Goal: Task Accomplishment & Management: Manage account settings

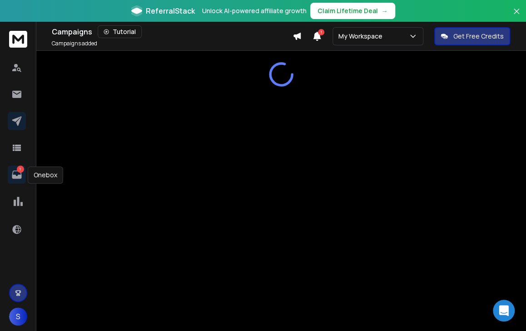
click at [17, 175] on icon at bounding box center [16, 174] width 11 height 11
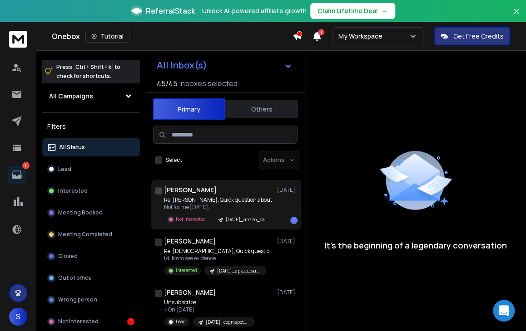
click at [232, 197] on p "Re: Emma, Quick question about" at bounding box center [218, 200] width 109 height 7
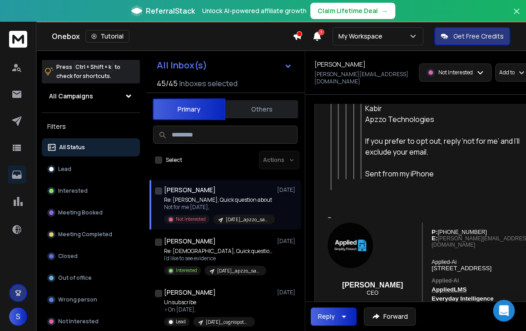
scroll to position [1347, 0]
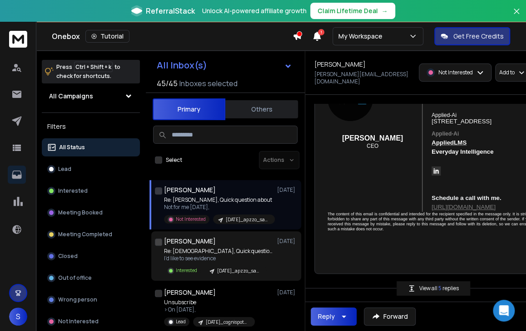
click at [260, 256] on p "I’d like to see evidence" at bounding box center [218, 258] width 109 height 7
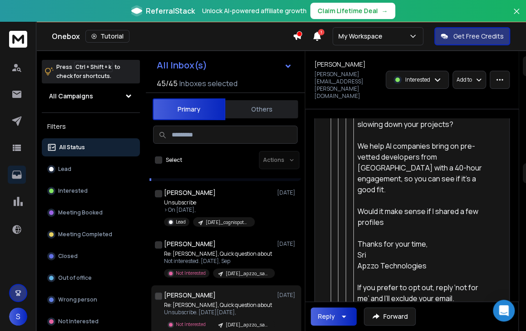
scroll to position [0, 0]
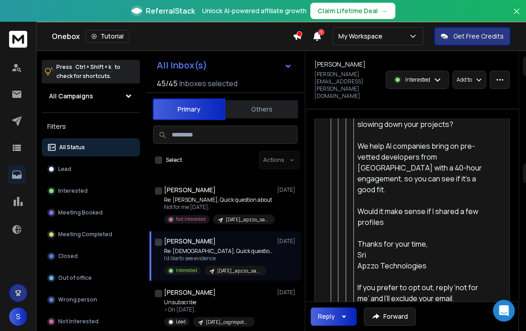
click at [237, 248] on p "Re: Krishna, Quick question about" at bounding box center [218, 251] width 109 height 7
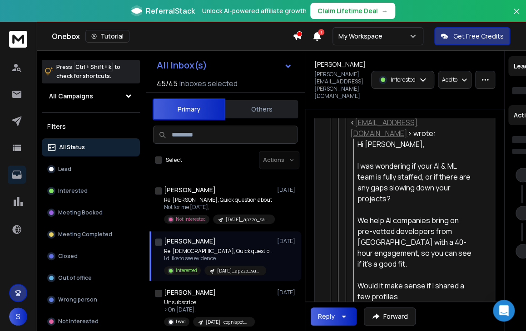
click at [264, 255] on p "I’d like to see evidence" at bounding box center [218, 258] width 109 height 7
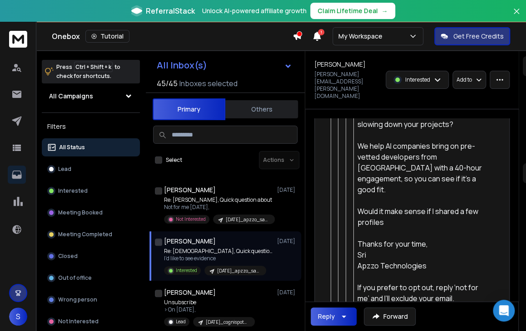
click at [280, 248] on div "Re: Krishna, Quick question about I’d like to see evidence Interested ce0024_ap…" at bounding box center [230, 262] width 133 height 28
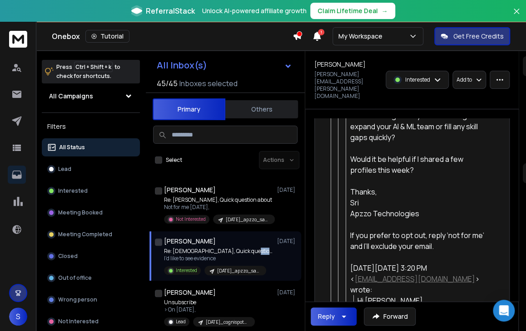
scroll to position [992, 0]
